Goal: Task Accomplishment & Management: Manage account settings

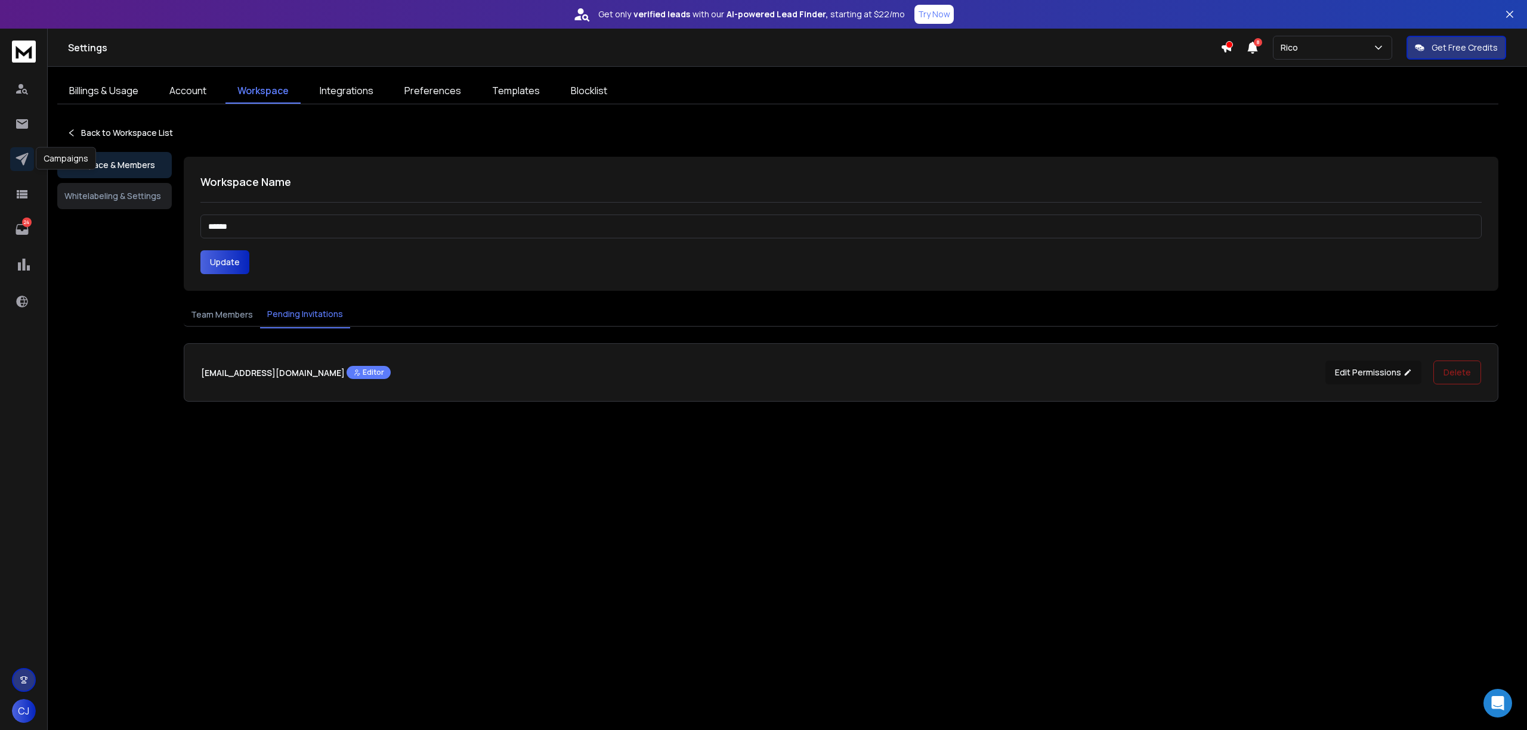
click at [17, 153] on icon at bounding box center [22, 159] width 14 height 14
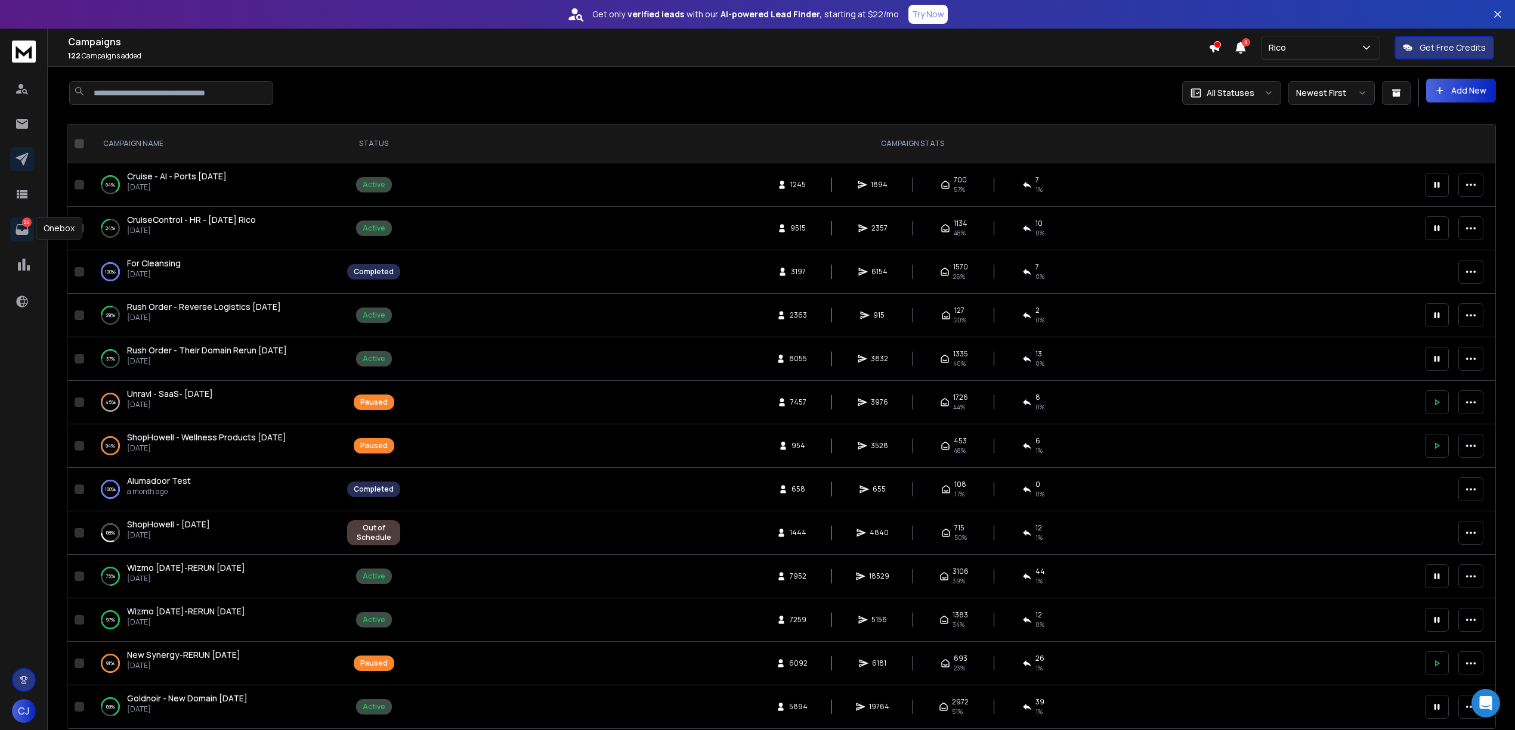
click at [32, 218] on link "24" at bounding box center [22, 230] width 24 height 24
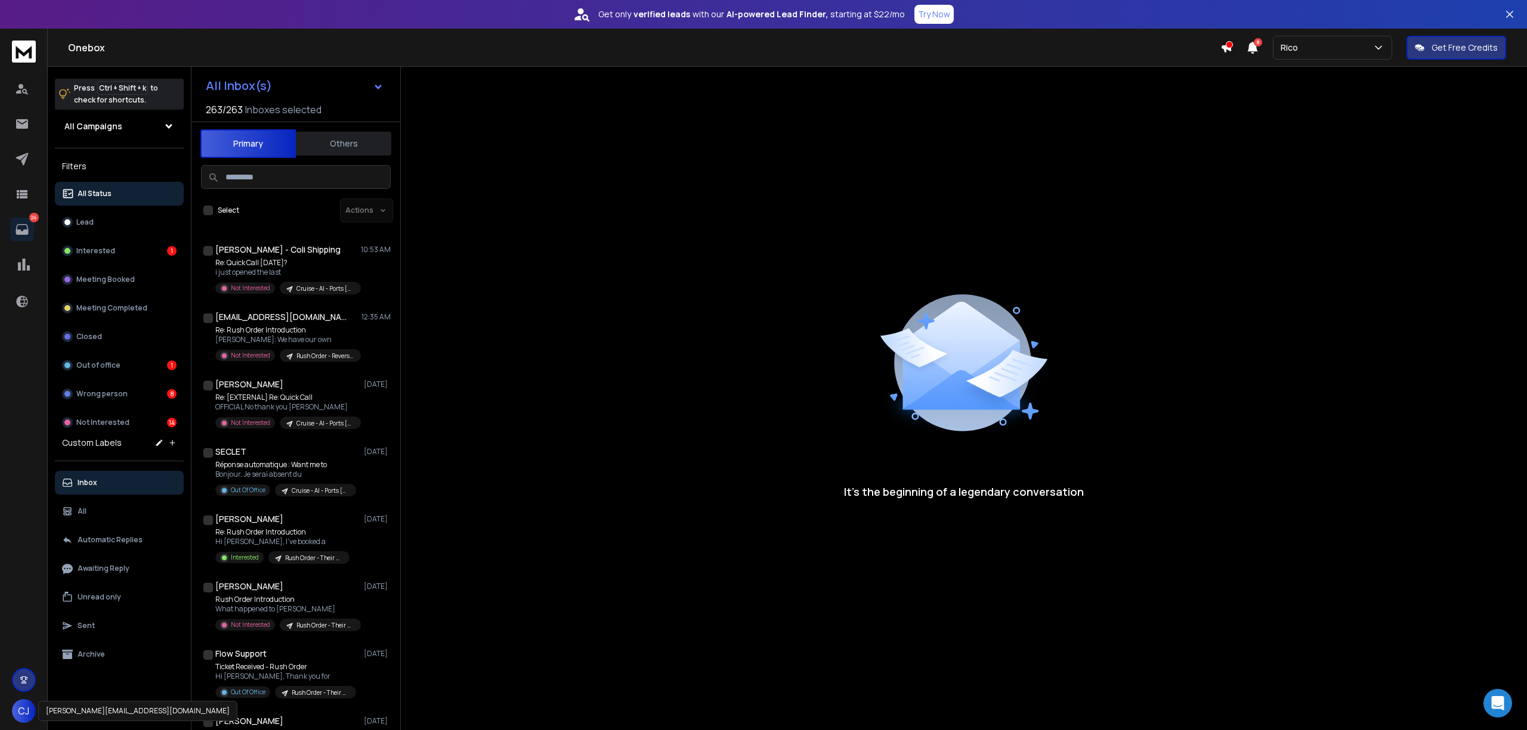
click at [26, 711] on span "CJ" at bounding box center [24, 711] width 24 height 24
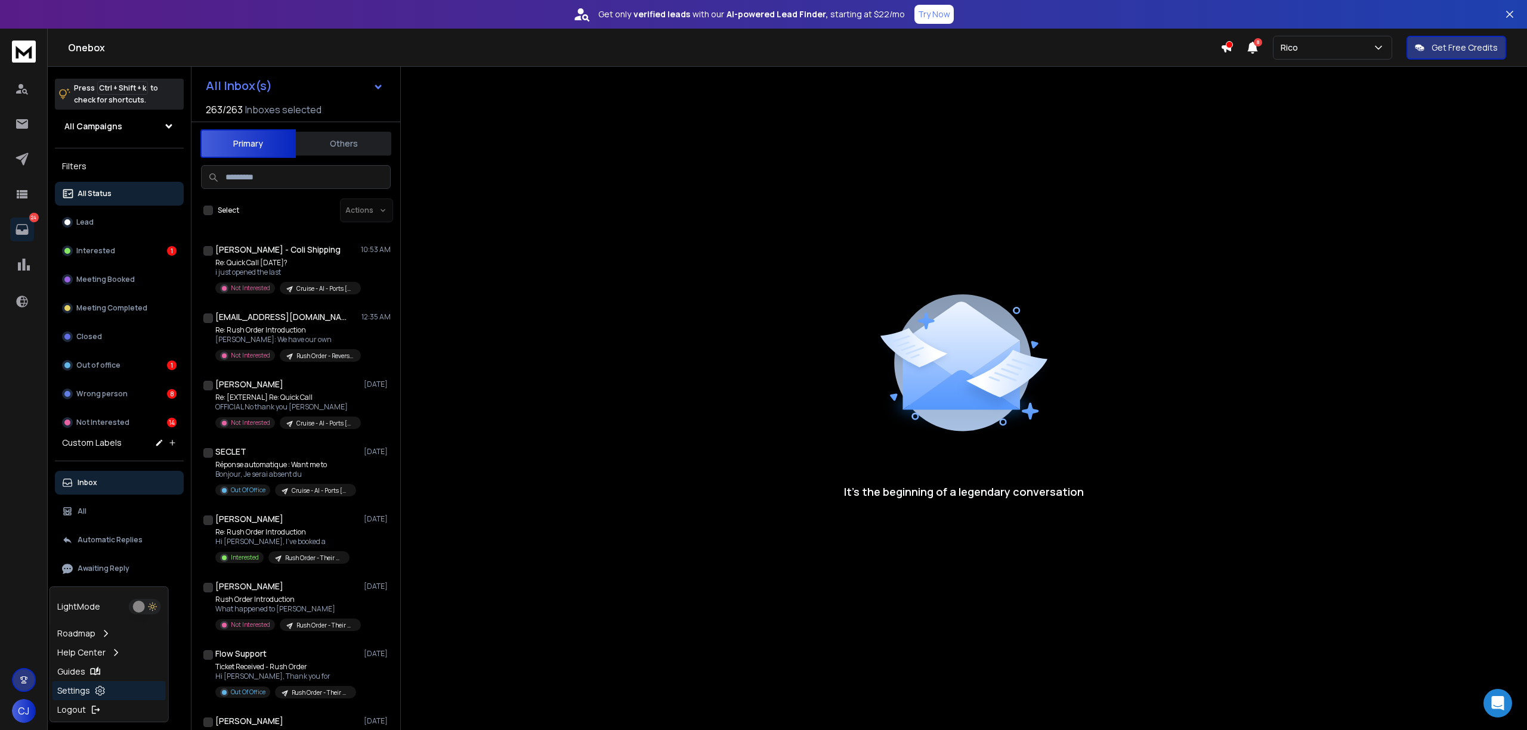
click at [77, 692] on p "Settings" at bounding box center [73, 691] width 33 height 12
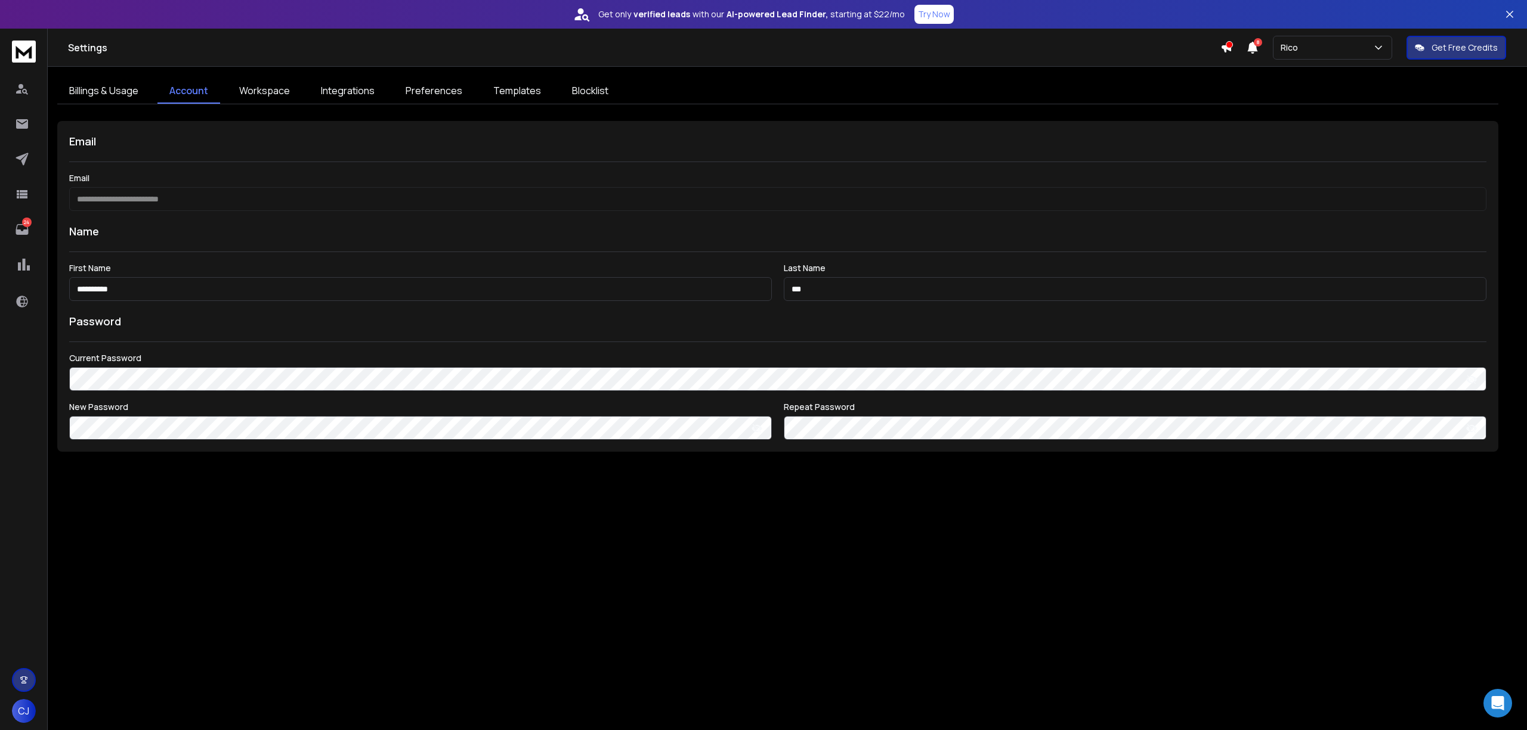
click at [595, 89] on link "Blocklist" at bounding box center [590, 91] width 60 height 25
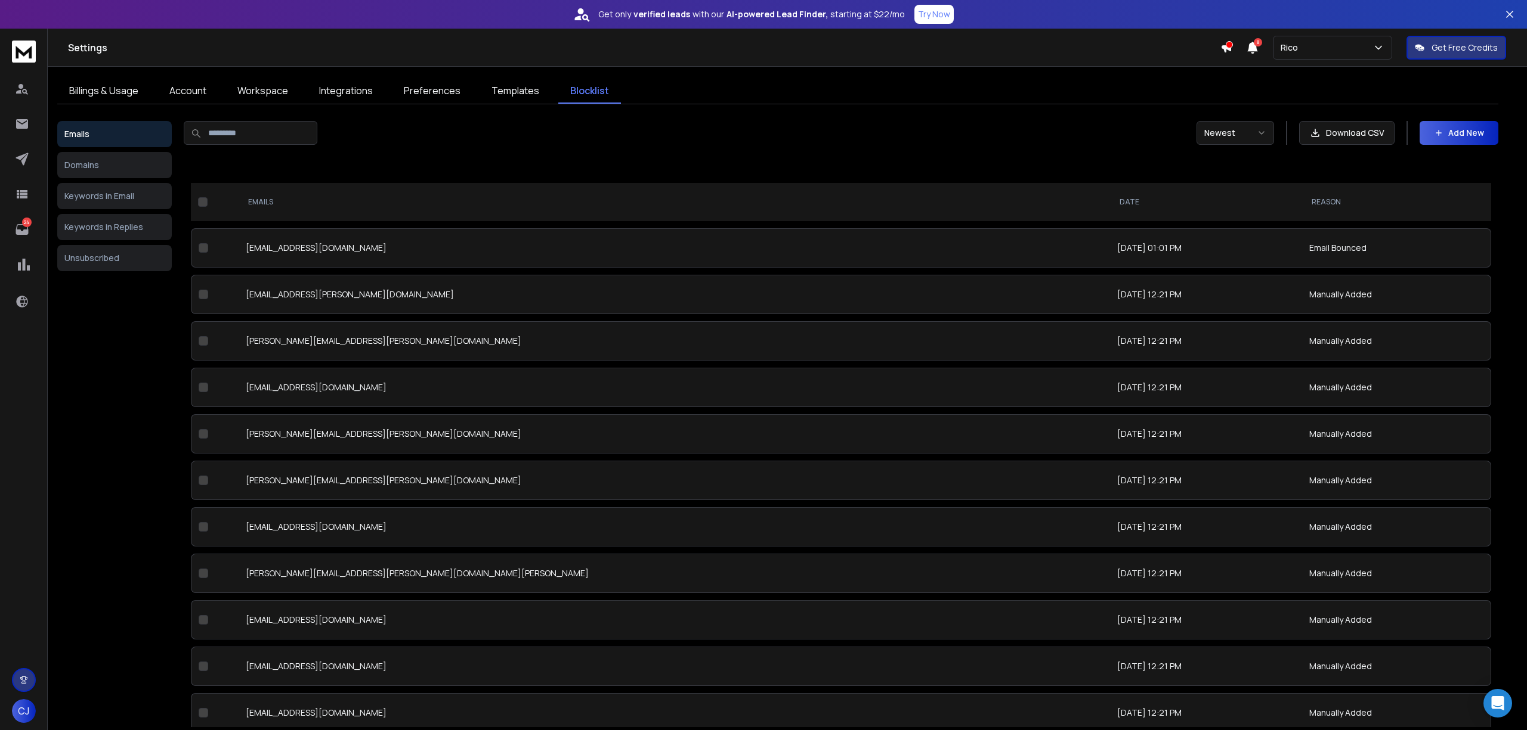
click at [1444, 135] on button "Add New" at bounding box center [1458, 133] width 79 height 24
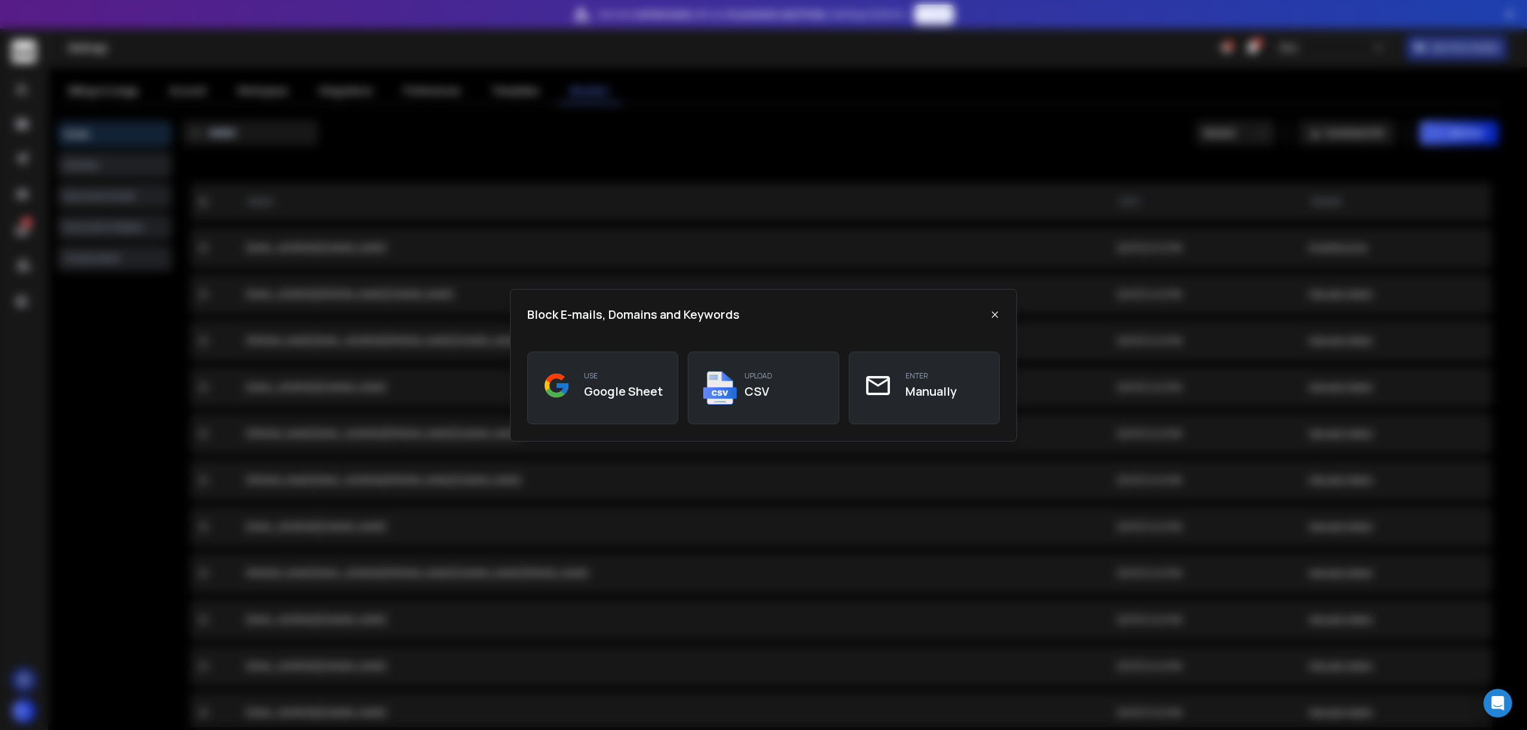
click at [952, 395] on h3 "Manually" at bounding box center [930, 391] width 51 height 17
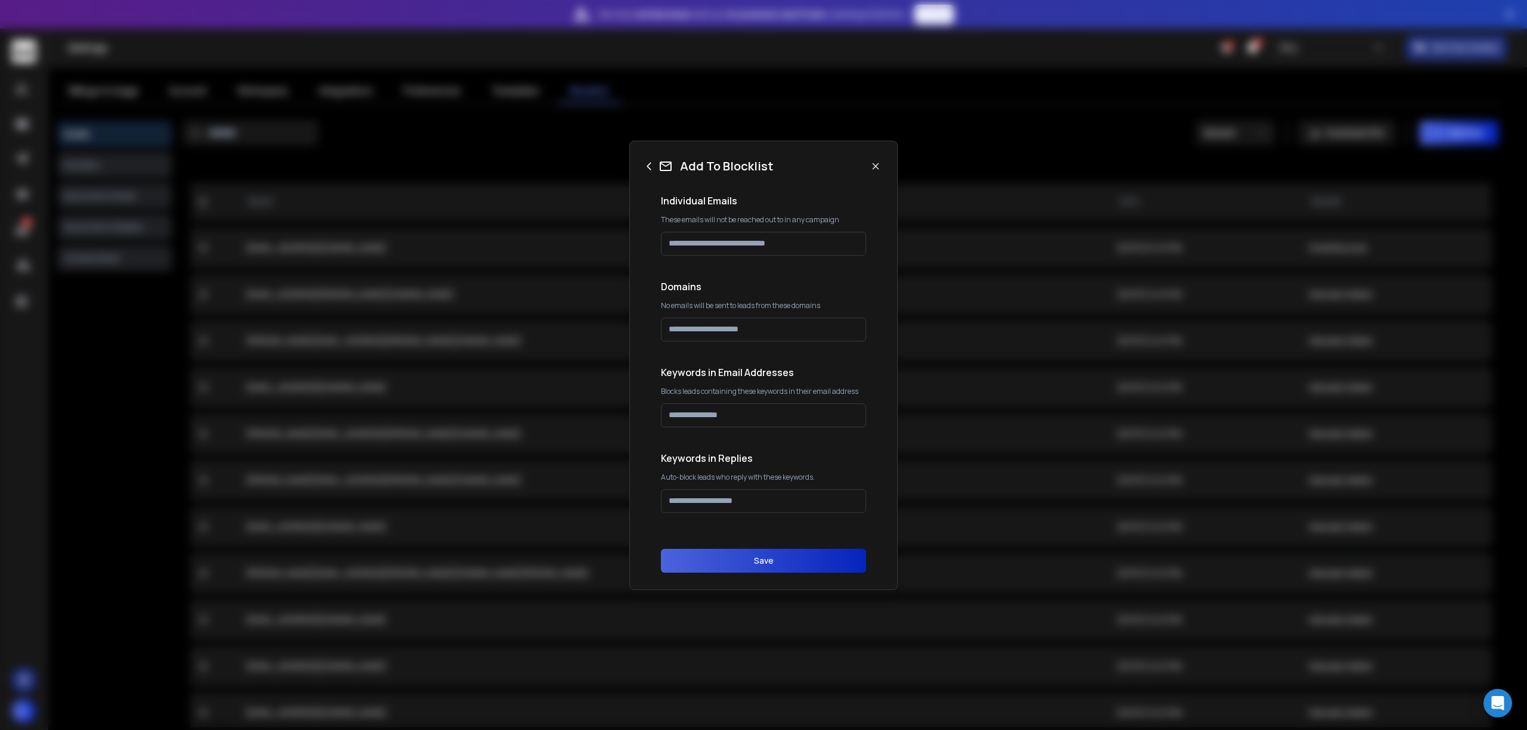
click at [771, 324] on input at bounding box center [763, 330] width 205 height 24
paste input "**********"
type input "**********"
click at [794, 561] on button "Save" at bounding box center [763, 561] width 205 height 24
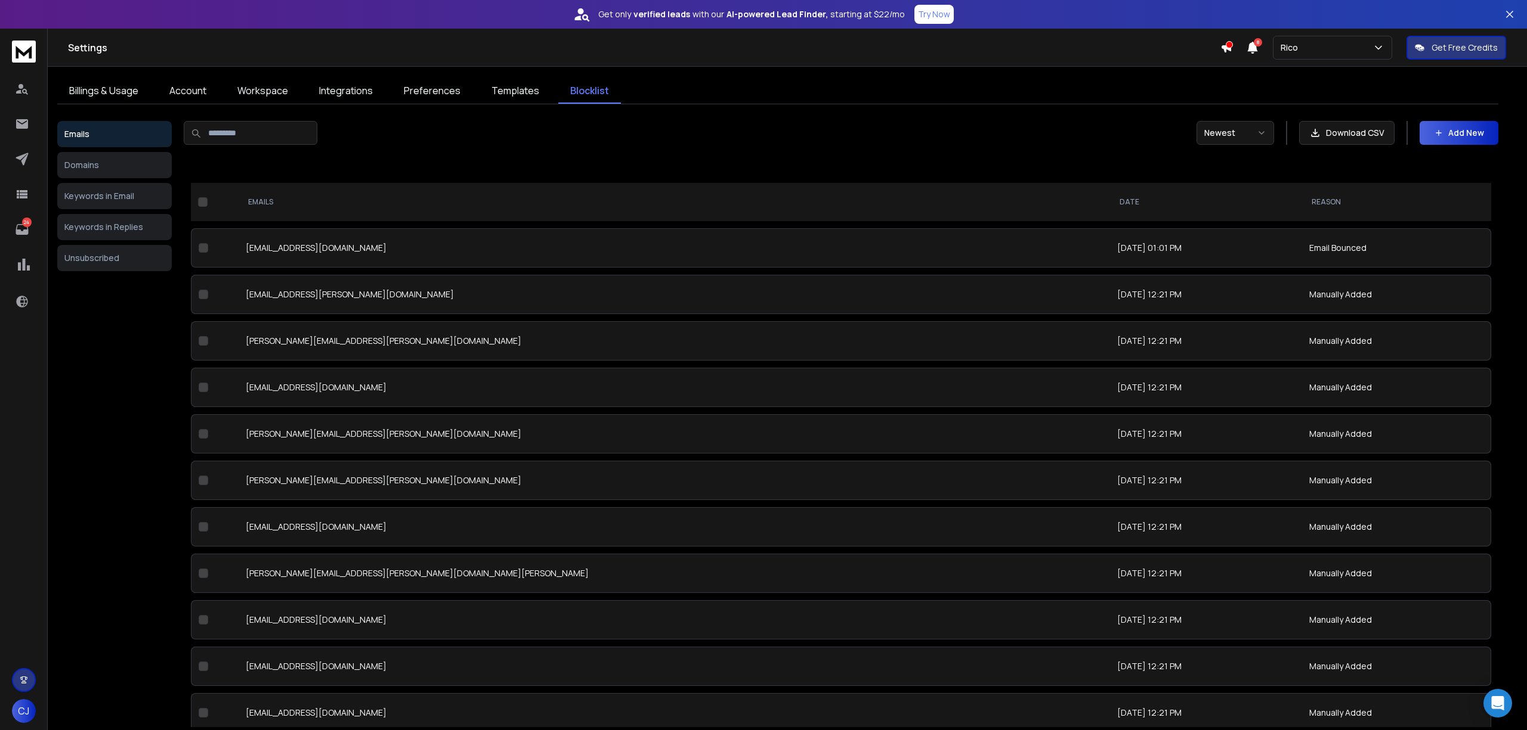
click at [107, 163] on button "Domains" at bounding box center [114, 165] width 114 height 26
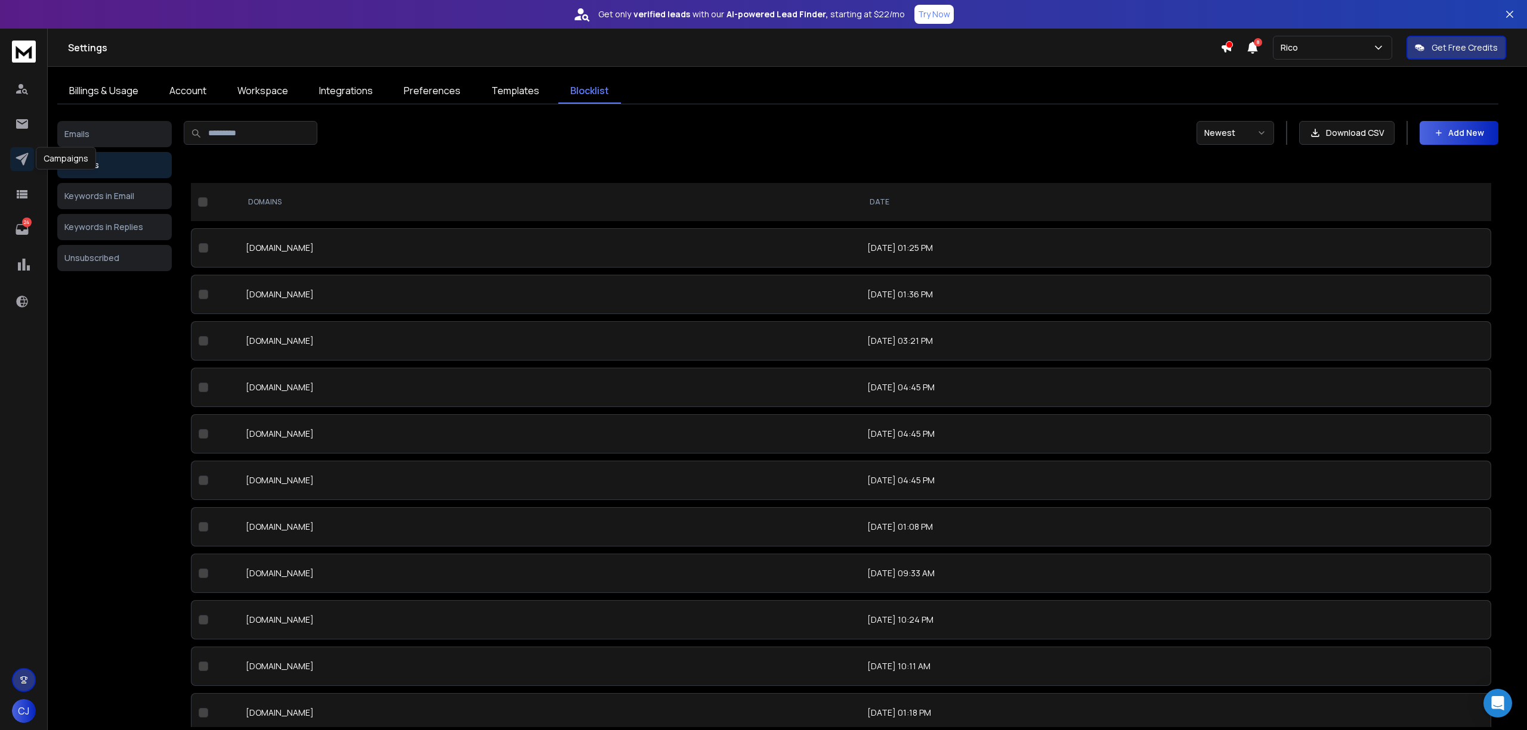
click at [23, 156] on icon at bounding box center [22, 159] width 13 height 13
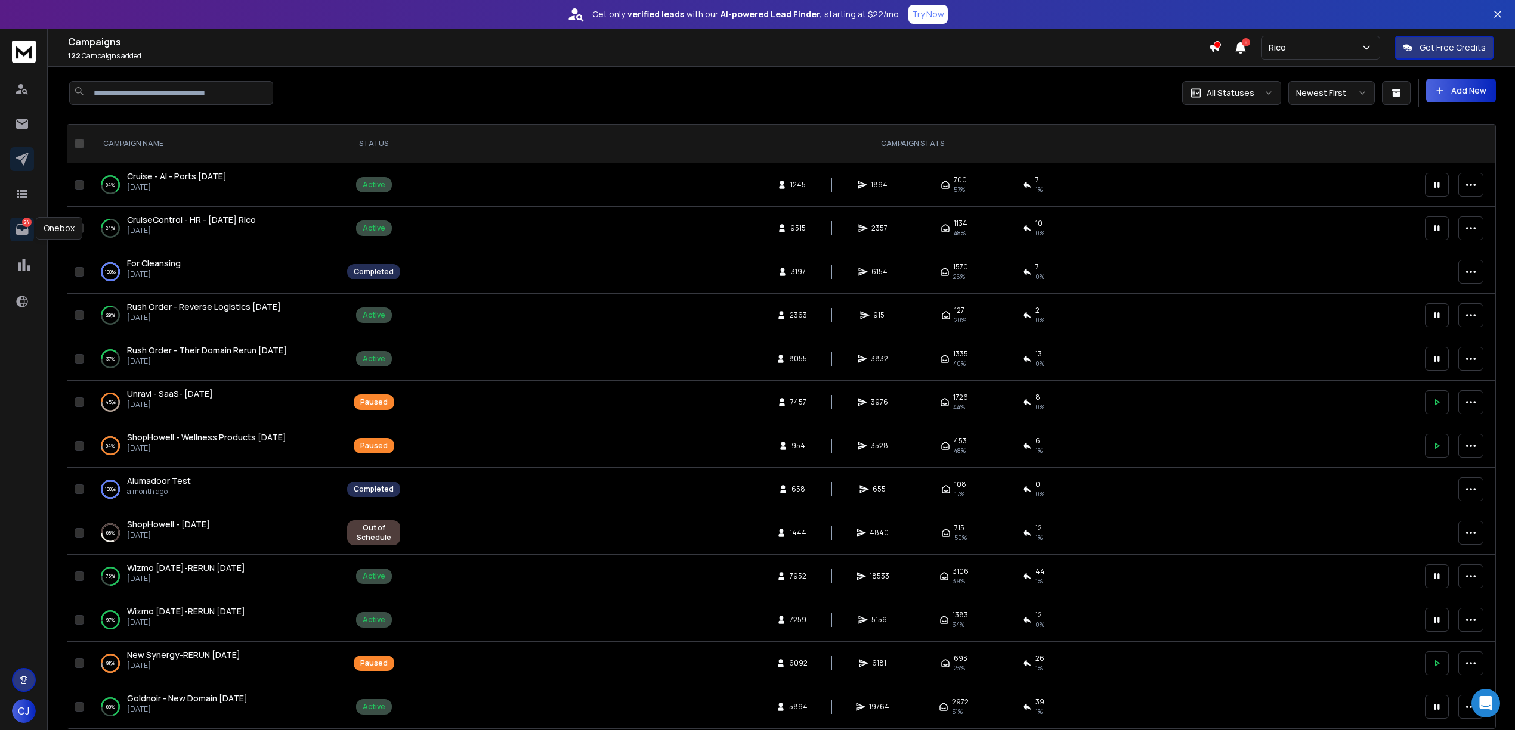
click at [23, 228] on icon at bounding box center [22, 229] width 14 height 14
